Goal: Task Accomplishment & Management: Manage account settings

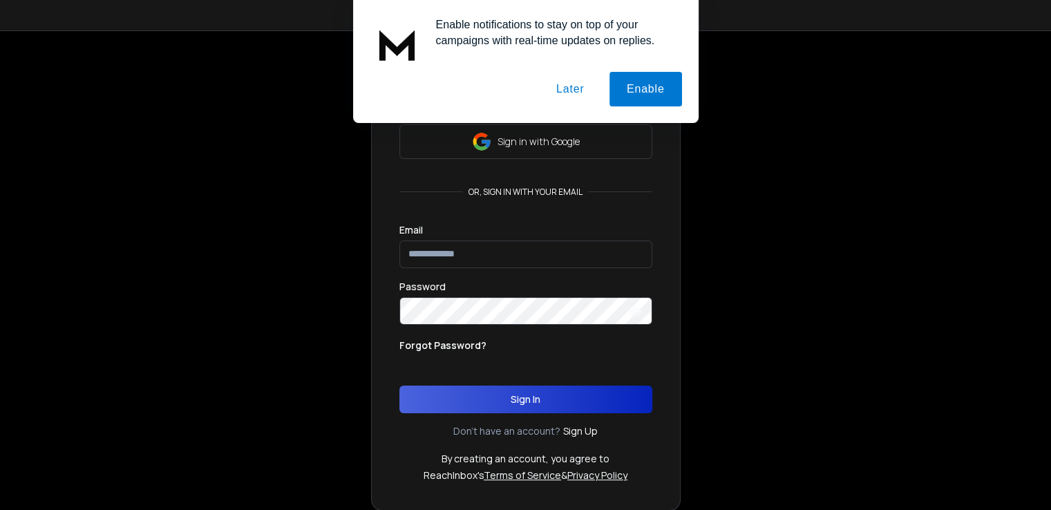
type input "**********"
click at [473, 406] on button "Sign In" at bounding box center [525, 400] width 253 height 28
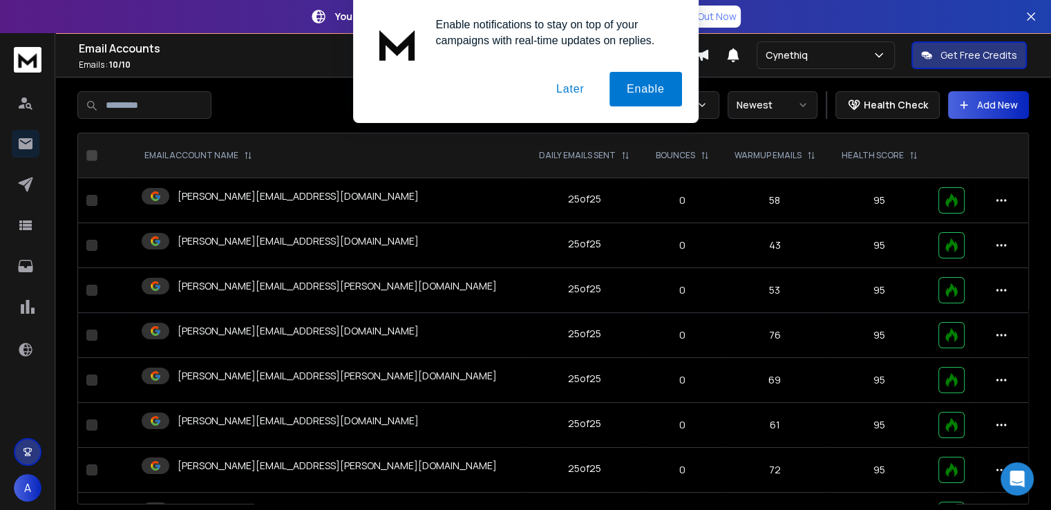
click at [579, 92] on button "Later" at bounding box center [570, 89] width 62 height 35
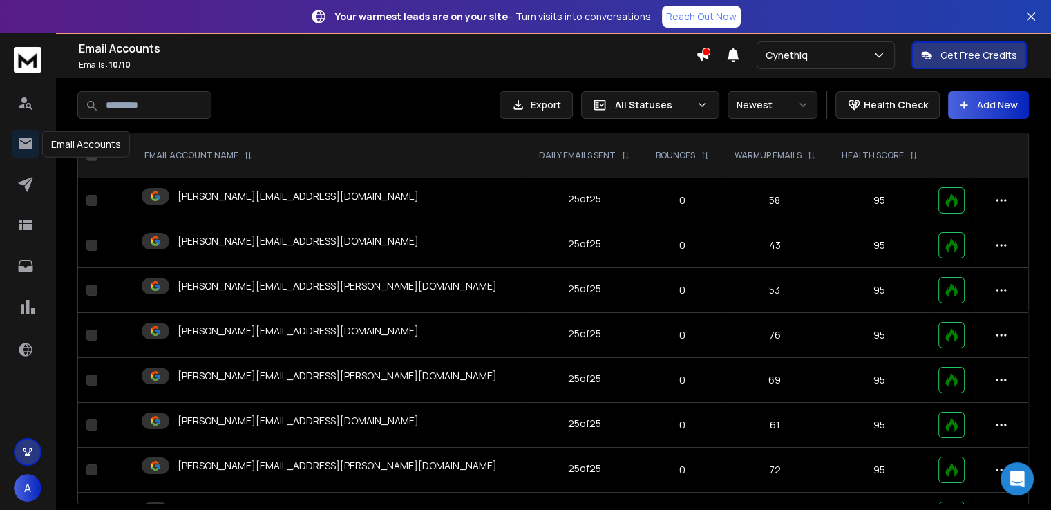
click at [17, 135] on icon at bounding box center [25, 143] width 17 height 17
click at [782, 42] on button "Cynethiq" at bounding box center [826, 55] width 138 height 28
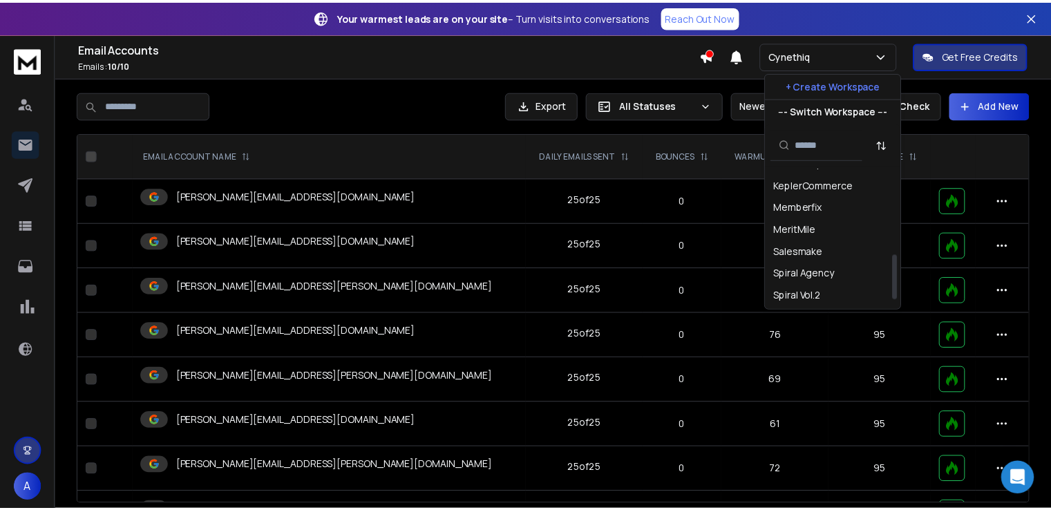
scroll to position [276, 0]
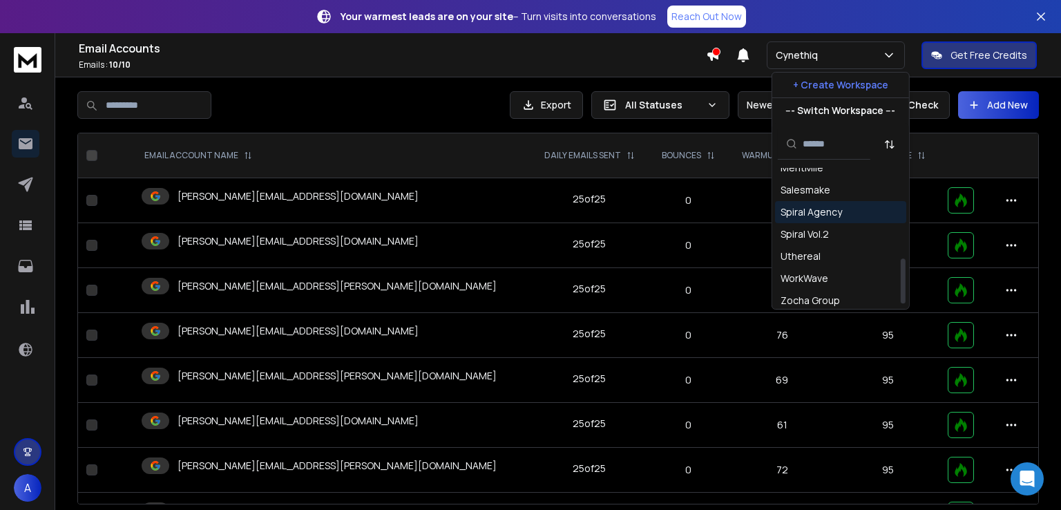
click at [803, 214] on div "Spiral Agency" at bounding box center [811, 212] width 61 height 14
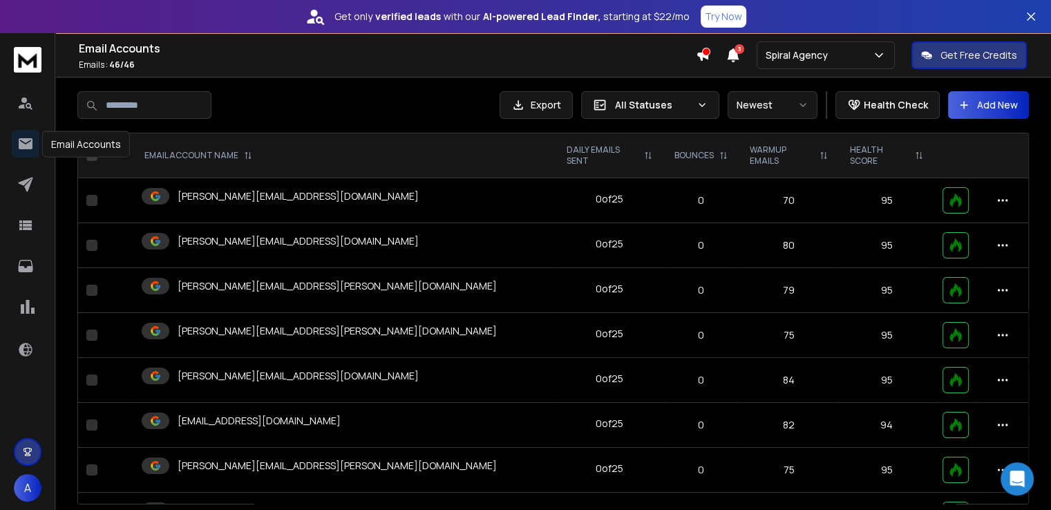
click at [28, 139] on icon at bounding box center [26, 143] width 14 height 11
click at [137, 101] on input at bounding box center [144, 105] width 134 height 28
type input "****"
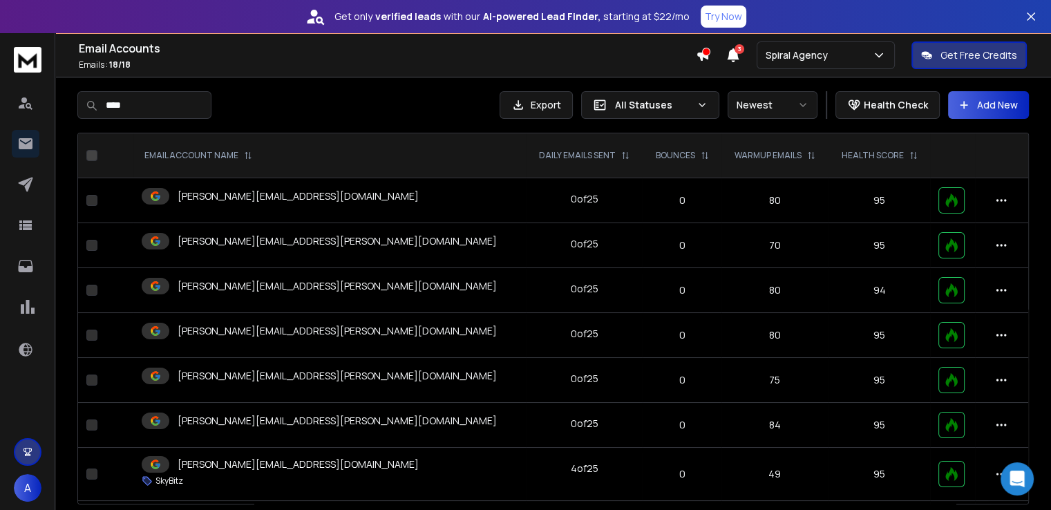
drag, startPoint x: 80, startPoint y: 91, endPoint x: 62, endPoint y: 88, distance: 18.2
click at [64, 88] on div "**** Export All Statuses Newest Health Check Add New **** EMAIL ACCOUNT NAME DA…" at bounding box center [553, 297] width 996 height 441
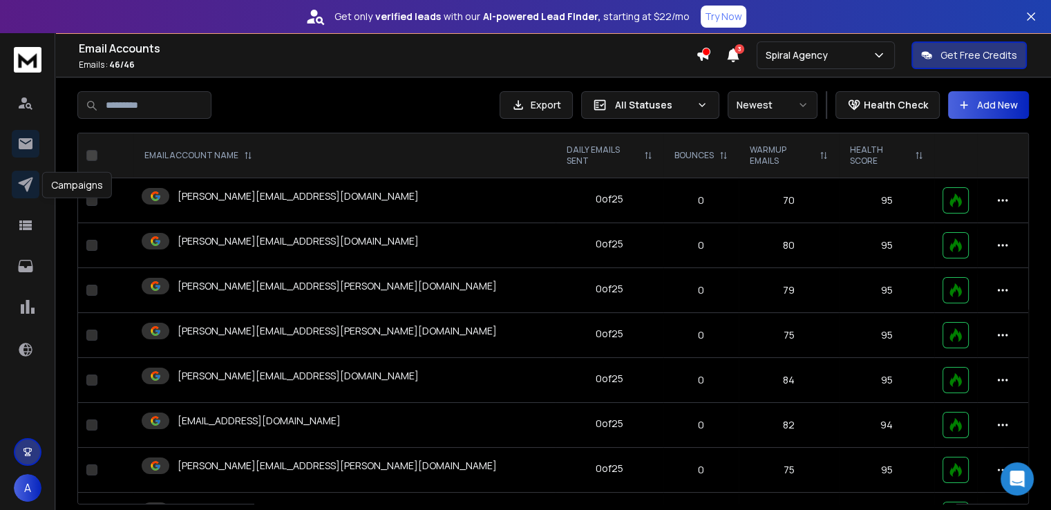
click at [17, 184] on icon at bounding box center [25, 184] width 17 height 17
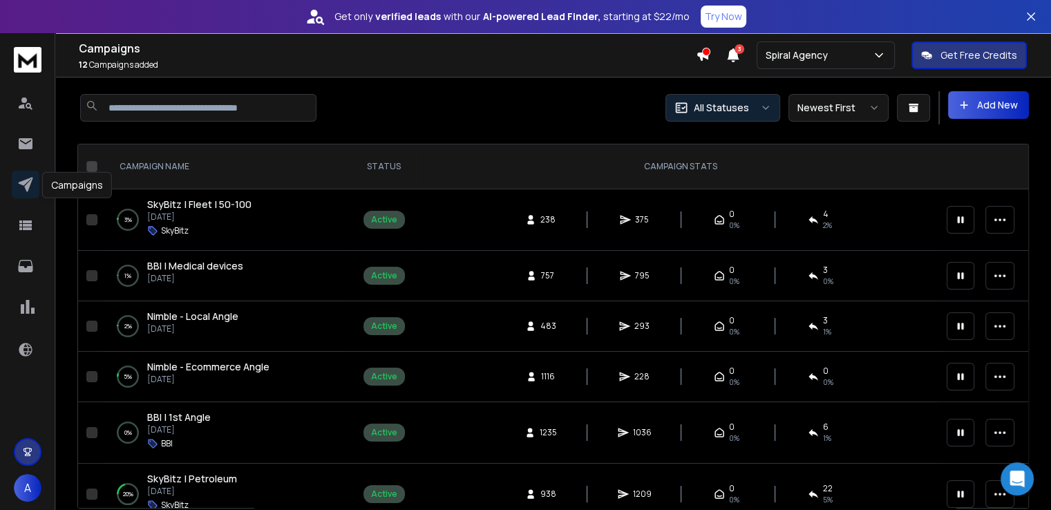
click at [752, 109] on div "All Statuses" at bounding box center [722, 108] width 97 height 14
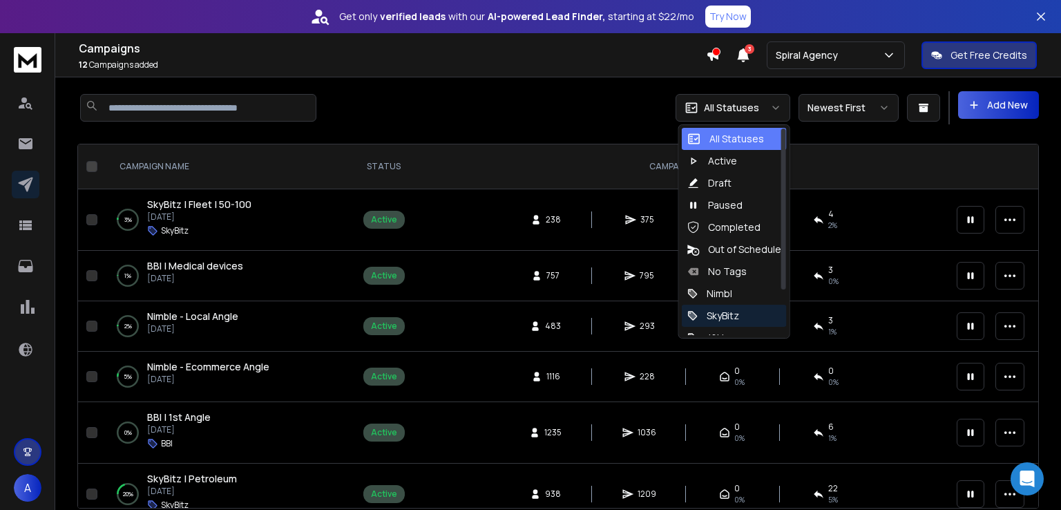
click at [724, 307] on div "SkyBitz" at bounding box center [734, 316] width 105 height 22
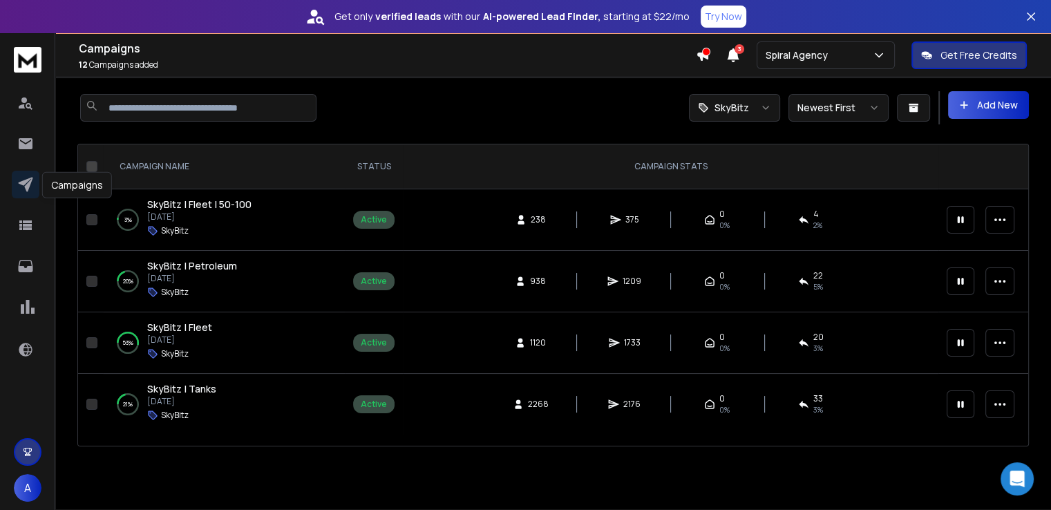
click at [20, 182] on icon at bounding box center [25, 184] width 15 height 15
